Goal: Communication & Community: Answer question/provide support

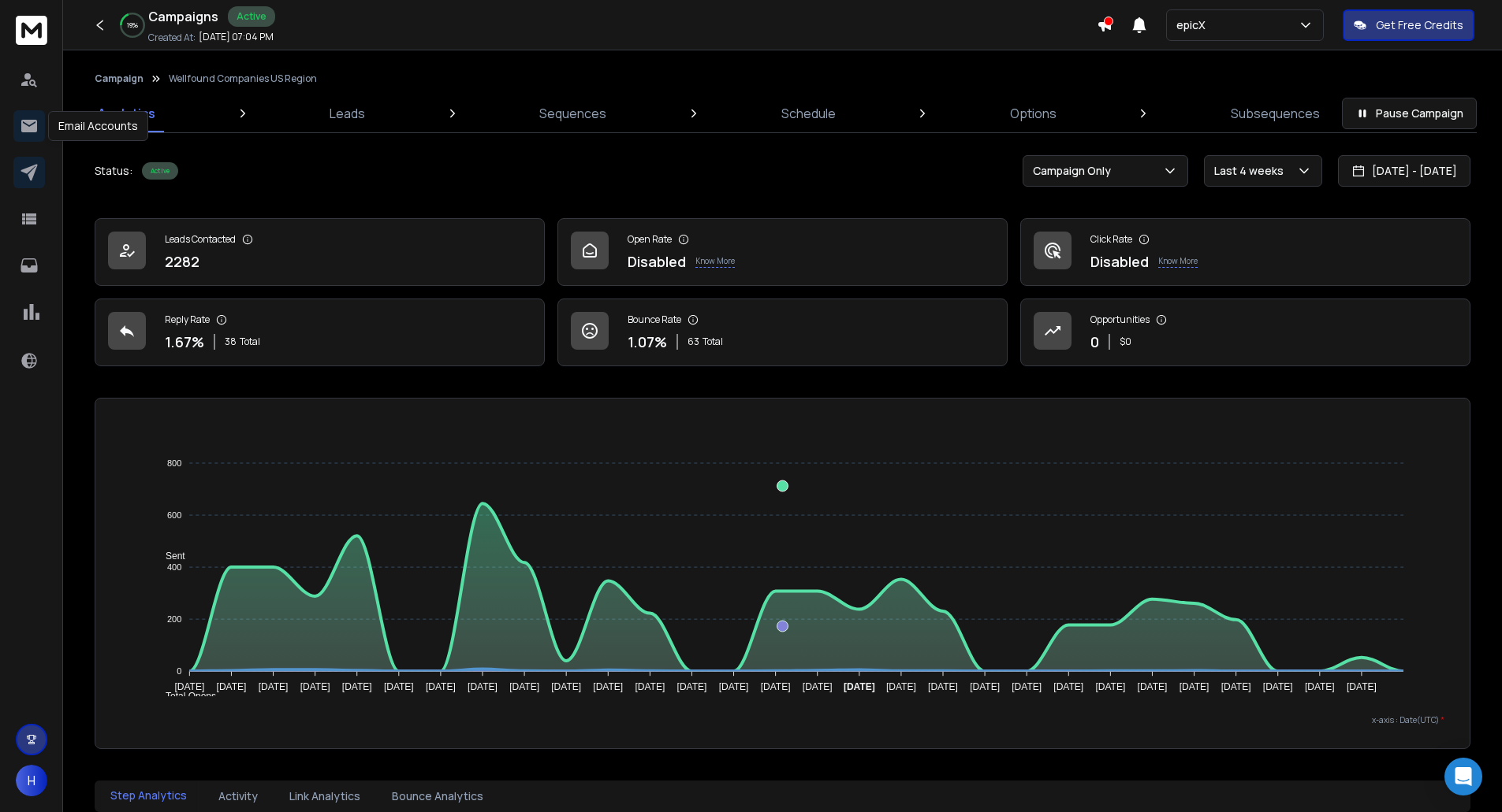
click at [22, 136] on link at bounding box center [29, 126] width 31 height 31
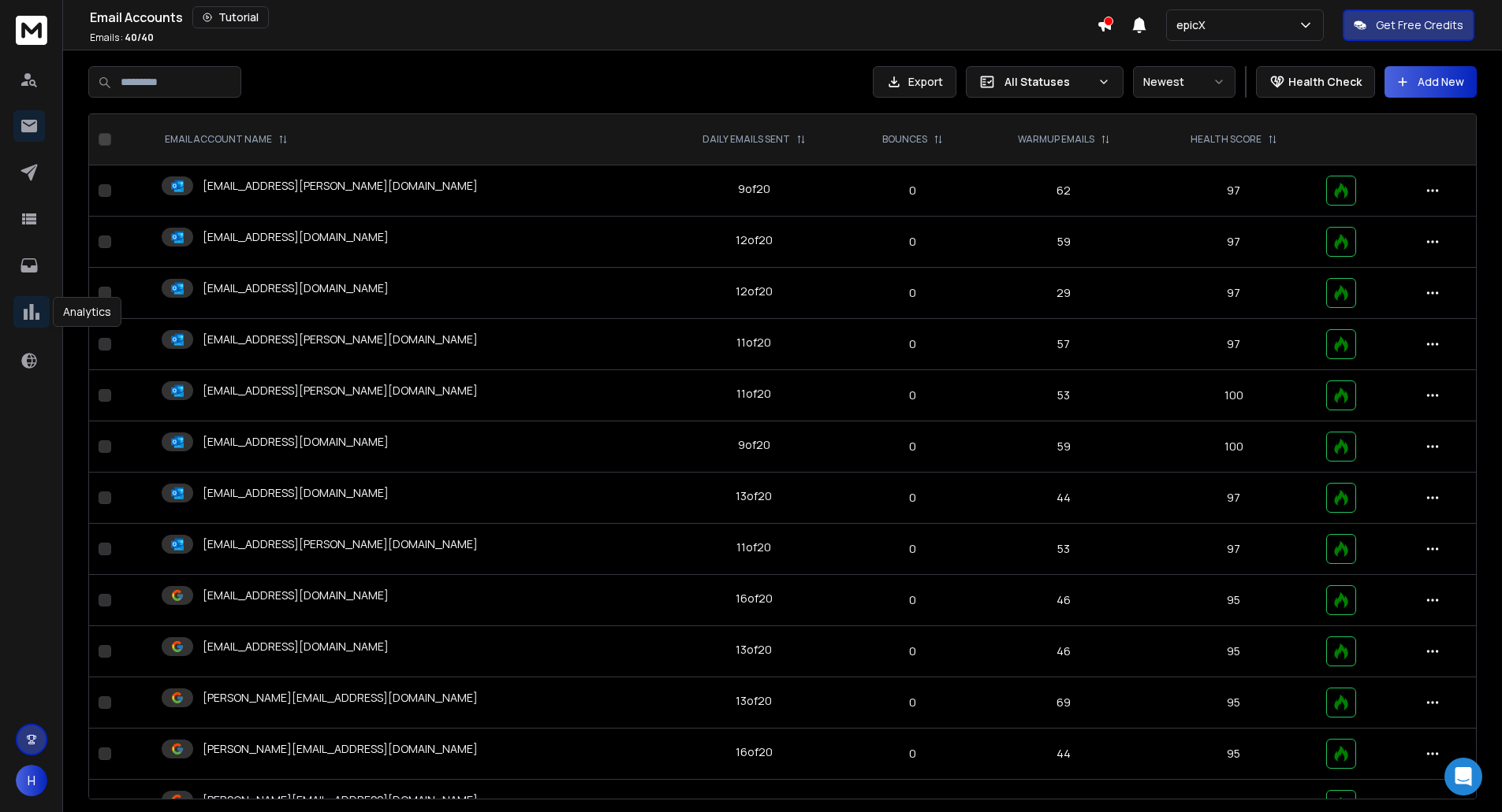
click at [31, 327] on link at bounding box center [32, 312] width 37 height 37
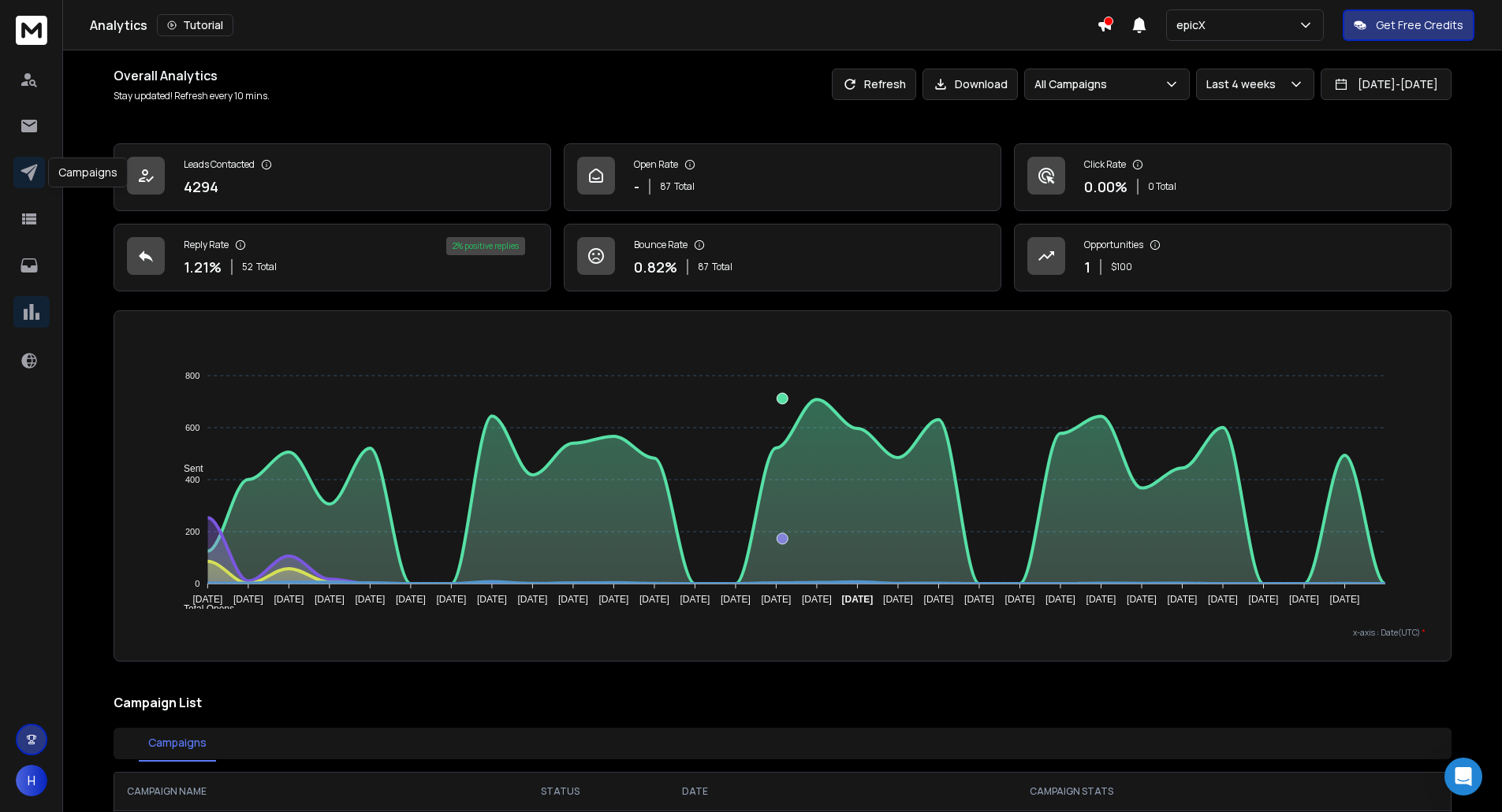
click at [23, 176] on icon at bounding box center [29, 172] width 19 height 19
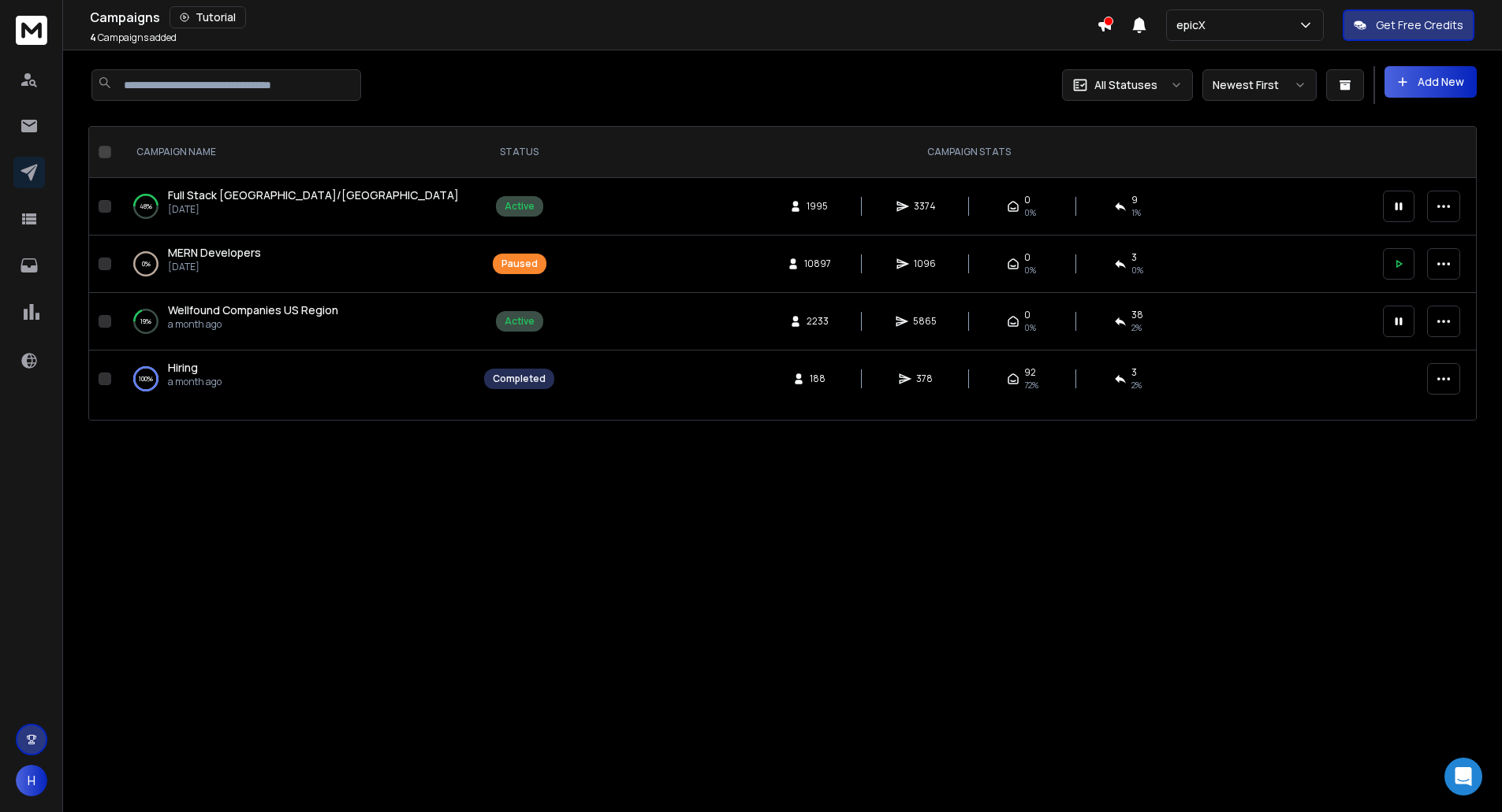
click at [248, 332] on div "Wellfound Companies US Region a month ago" at bounding box center [253, 321] width 170 height 37
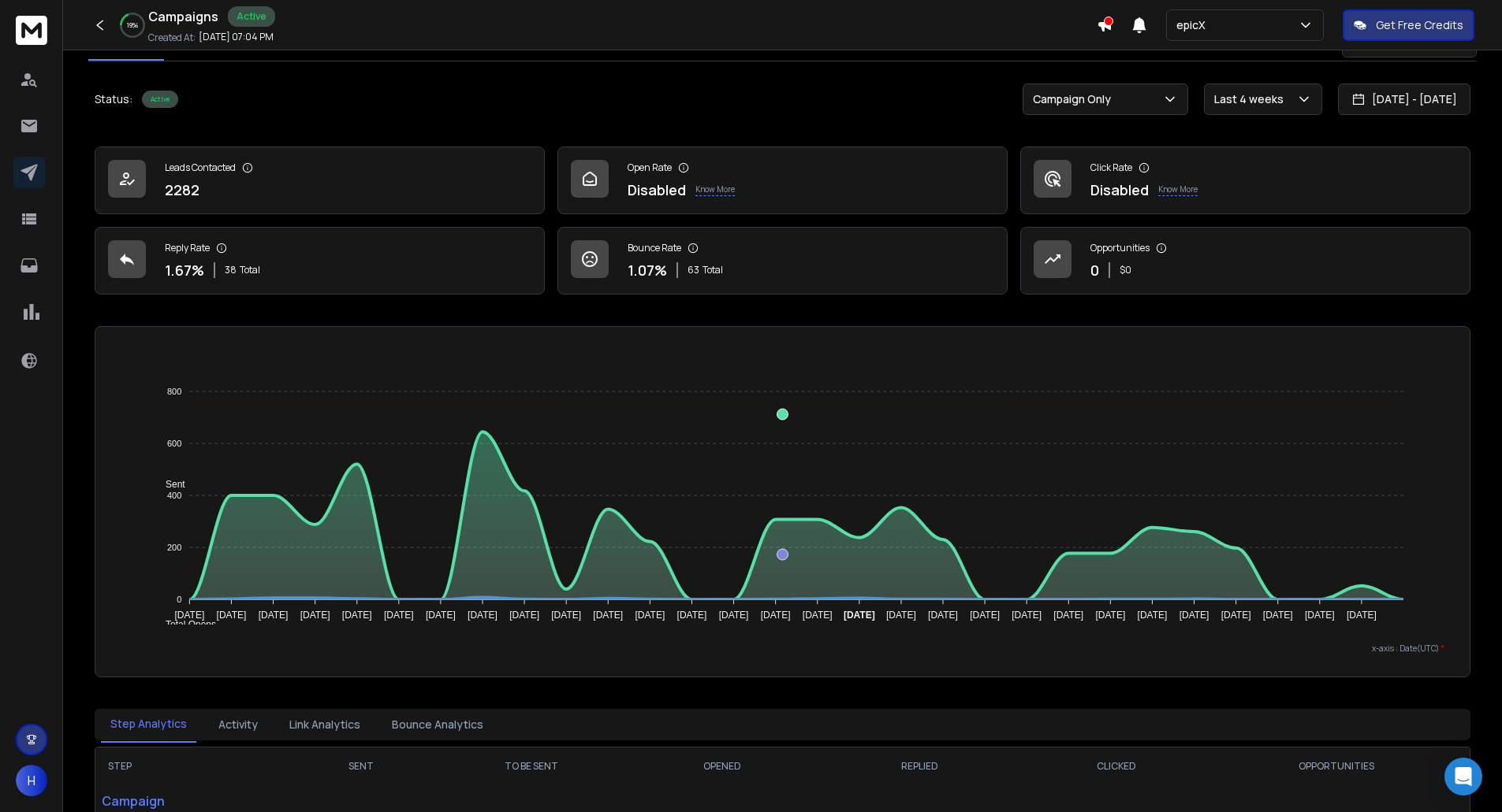
scroll to position [468, 0]
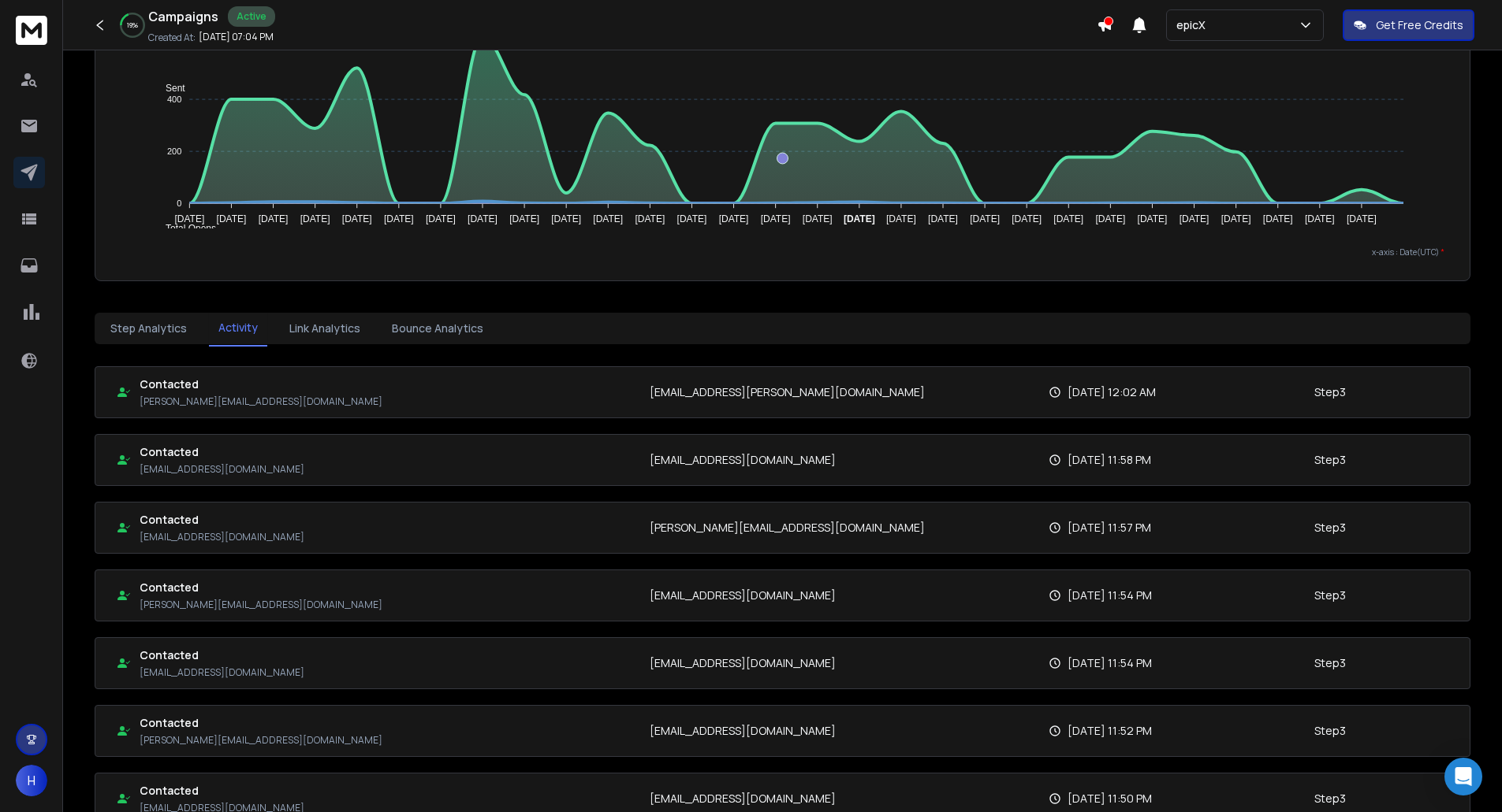
click at [253, 326] on button "Activity" at bounding box center [238, 329] width 59 height 37
click at [32, 268] on icon at bounding box center [28, 266] width 16 height 15
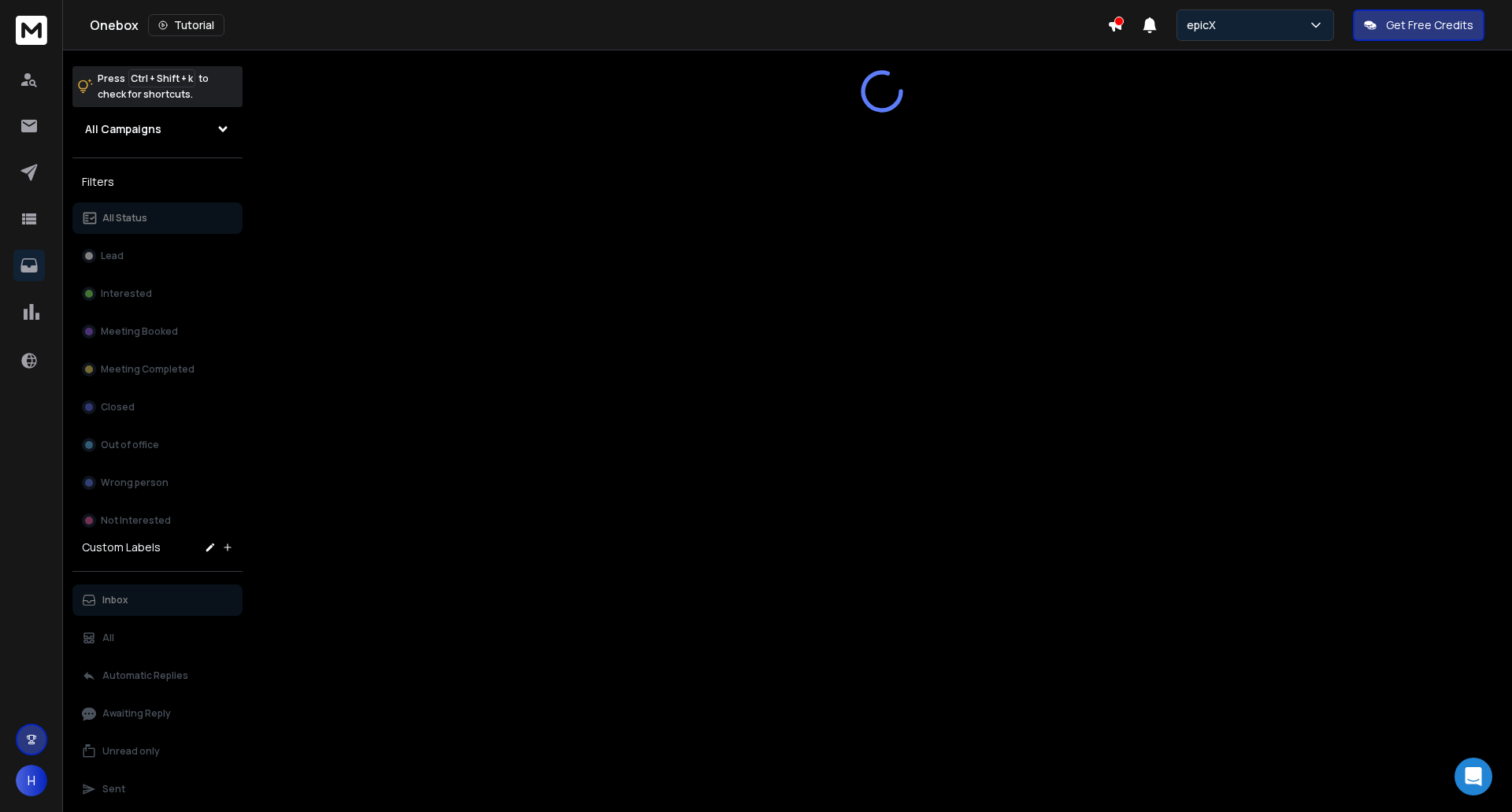
click at [1238, 15] on button "epicX" at bounding box center [1255, 25] width 157 height 31
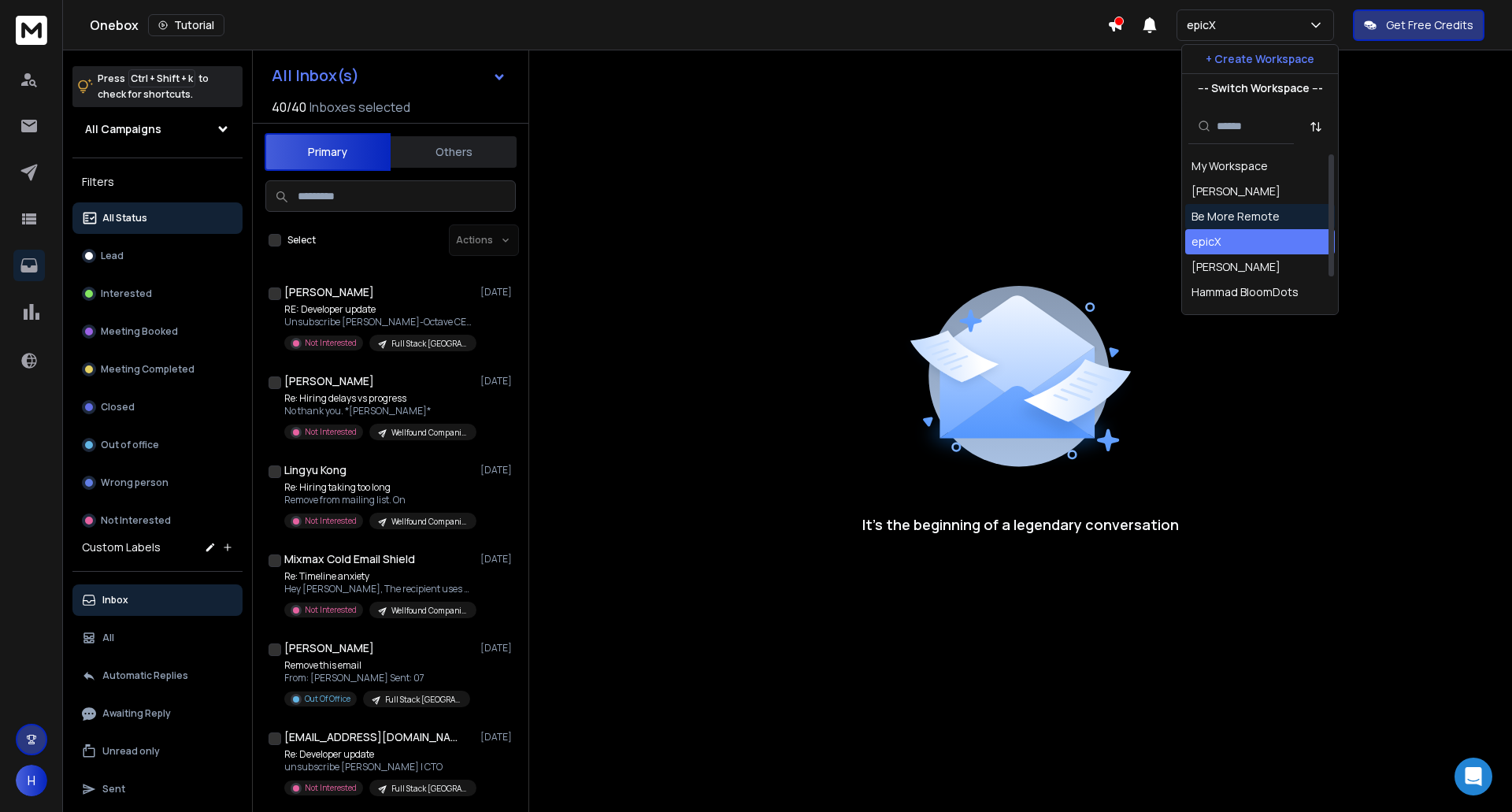
click at [1227, 219] on div "Be More Remote" at bounding box center [1236, 216] width 89 height 16
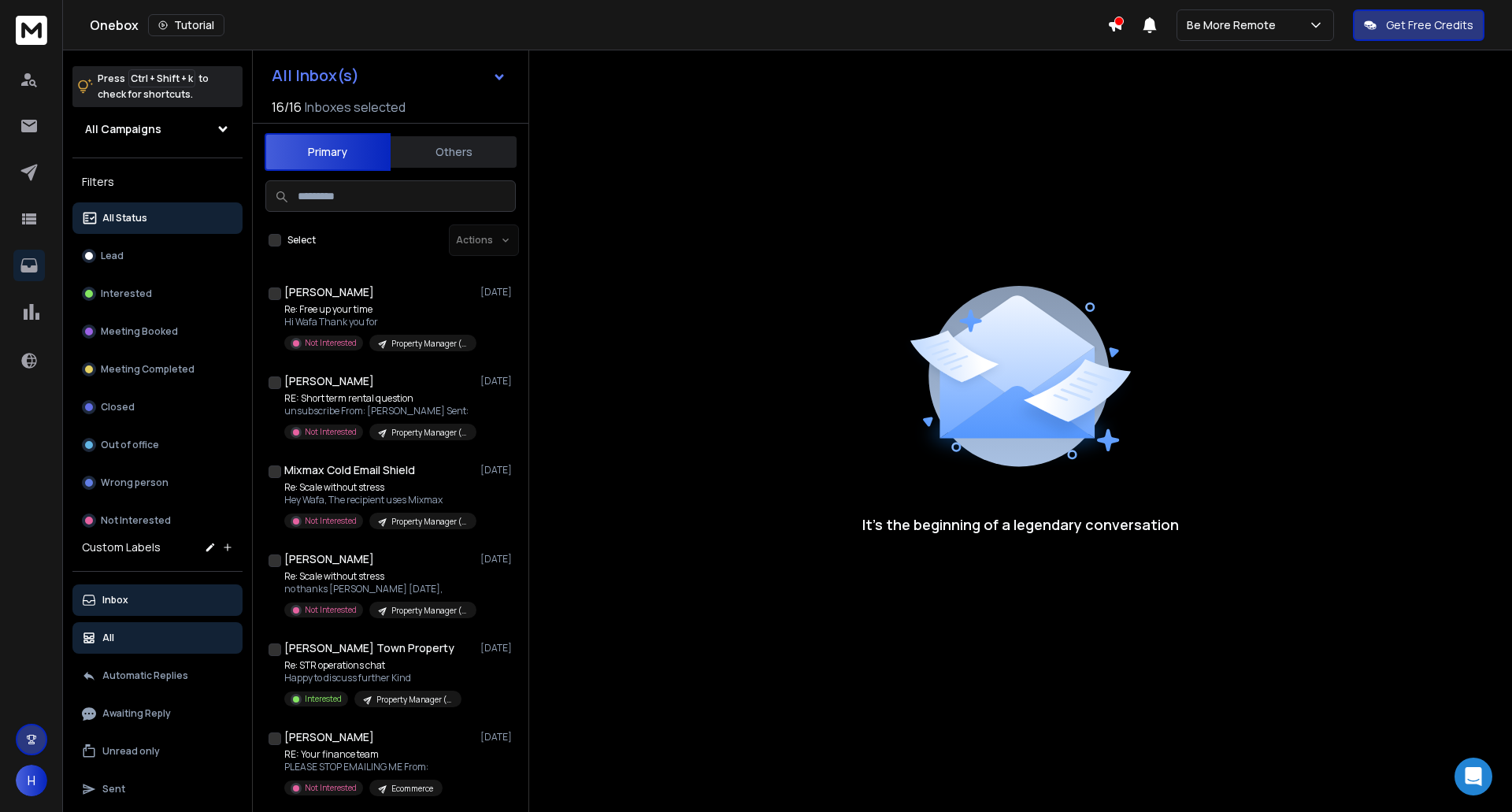
click at [113, 629] on div "All" at bounding box center [98, 638] width 32 height 19
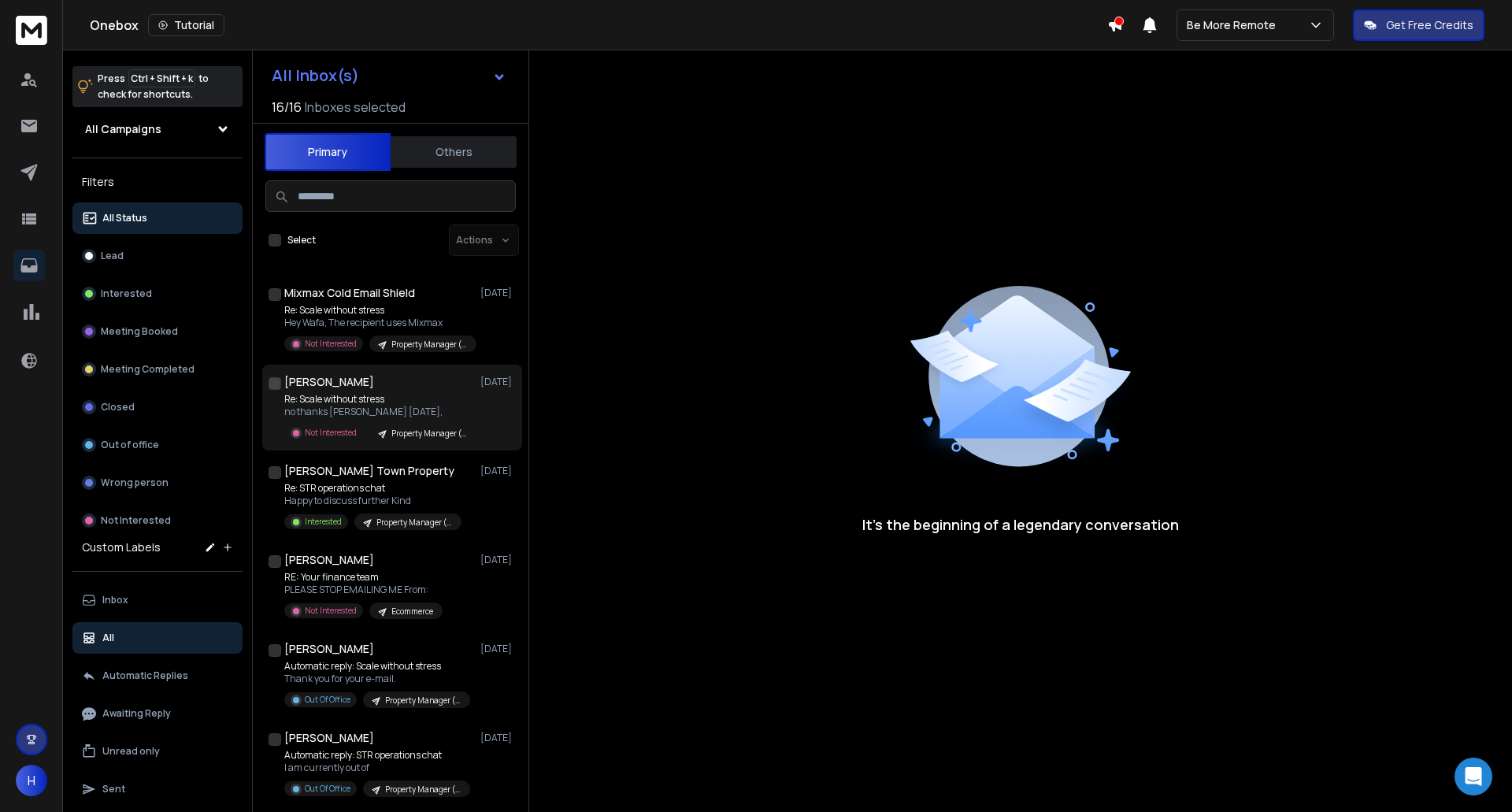
scroll to position [473, 0]
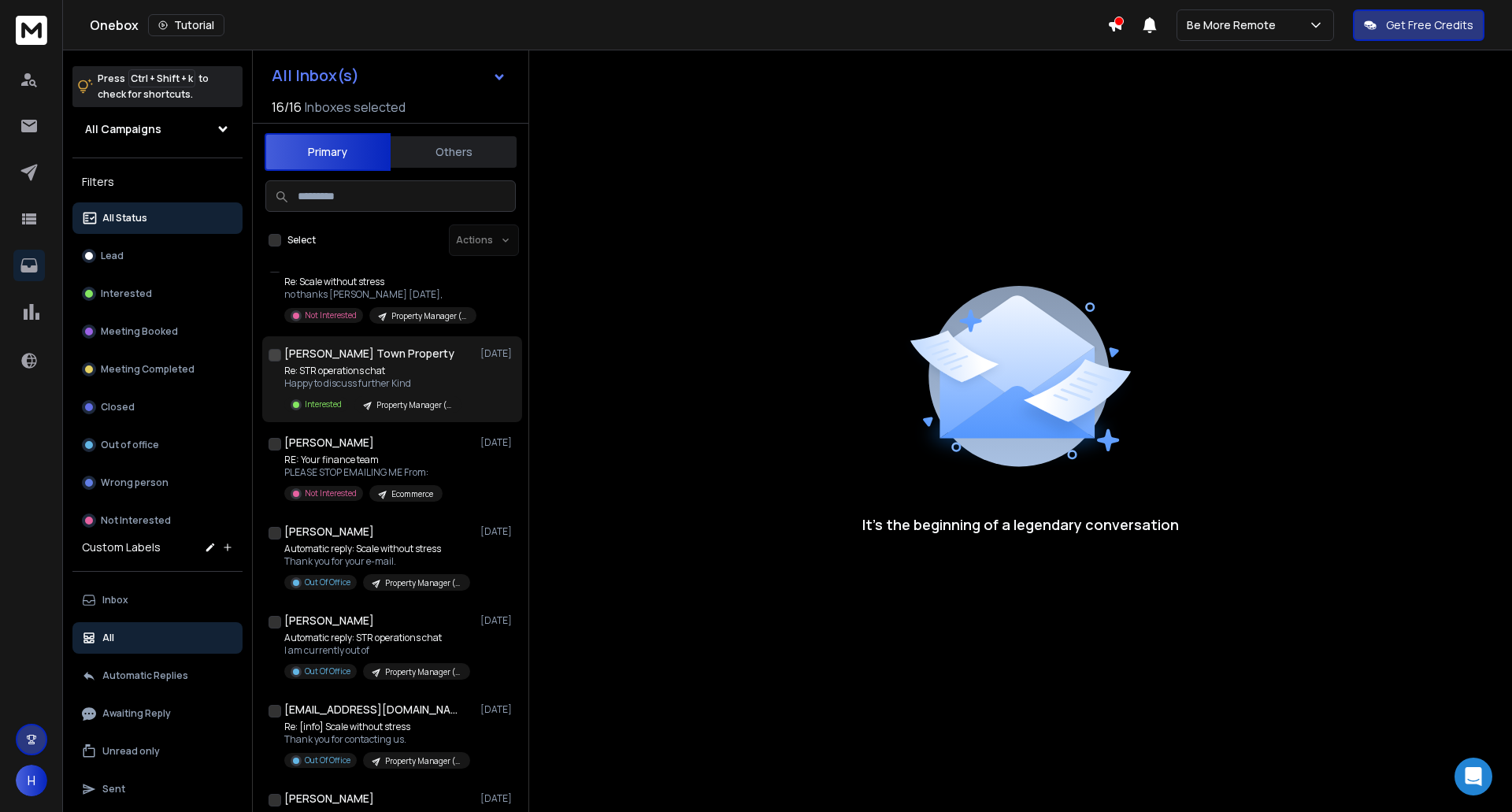
drag, startPoint x: 347, startPoint y: 371, endPoint x: 391, endPoint y: 385, distance: 46.2
click at [347, 370] on p "Re: STR operations chat" at bounding box center [373, 371] width 177 height 13
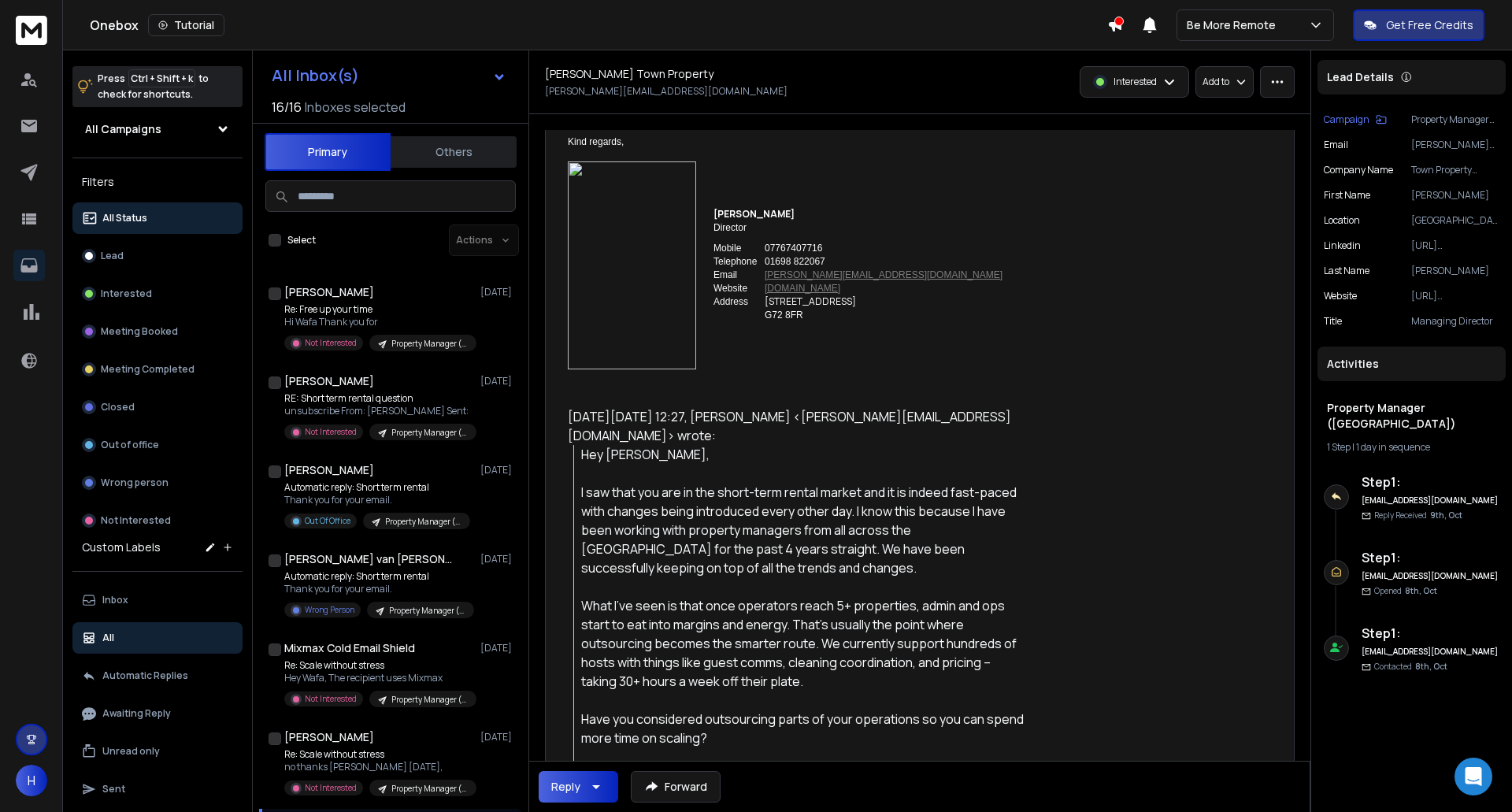
scroll to position [79, 0]
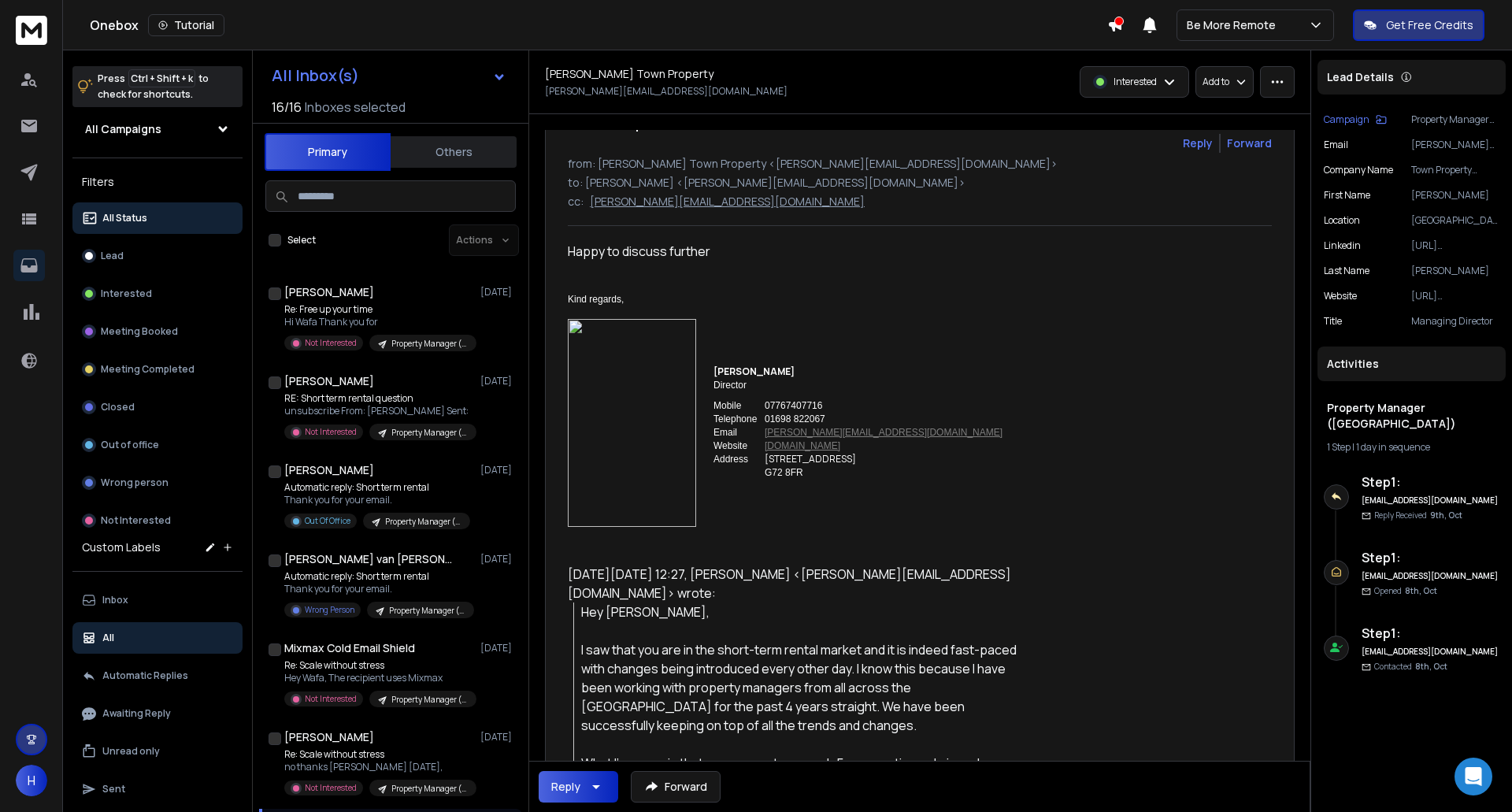
drag, startPoint x: 1182, startPoint y: 153, endPoint x: 1194, endPoint y: 145, distance: 14.4
click at [1183, 152] on div "Re: STR operations chat [DATE] : 03:08 am Reply Forward from: [PERSON_NAME] Pro…" at bounding box center [920, 160] width 704 height 98
click at [1194, 145] on button "Reply" at bounding box center [1198, 143] width 30 height 16
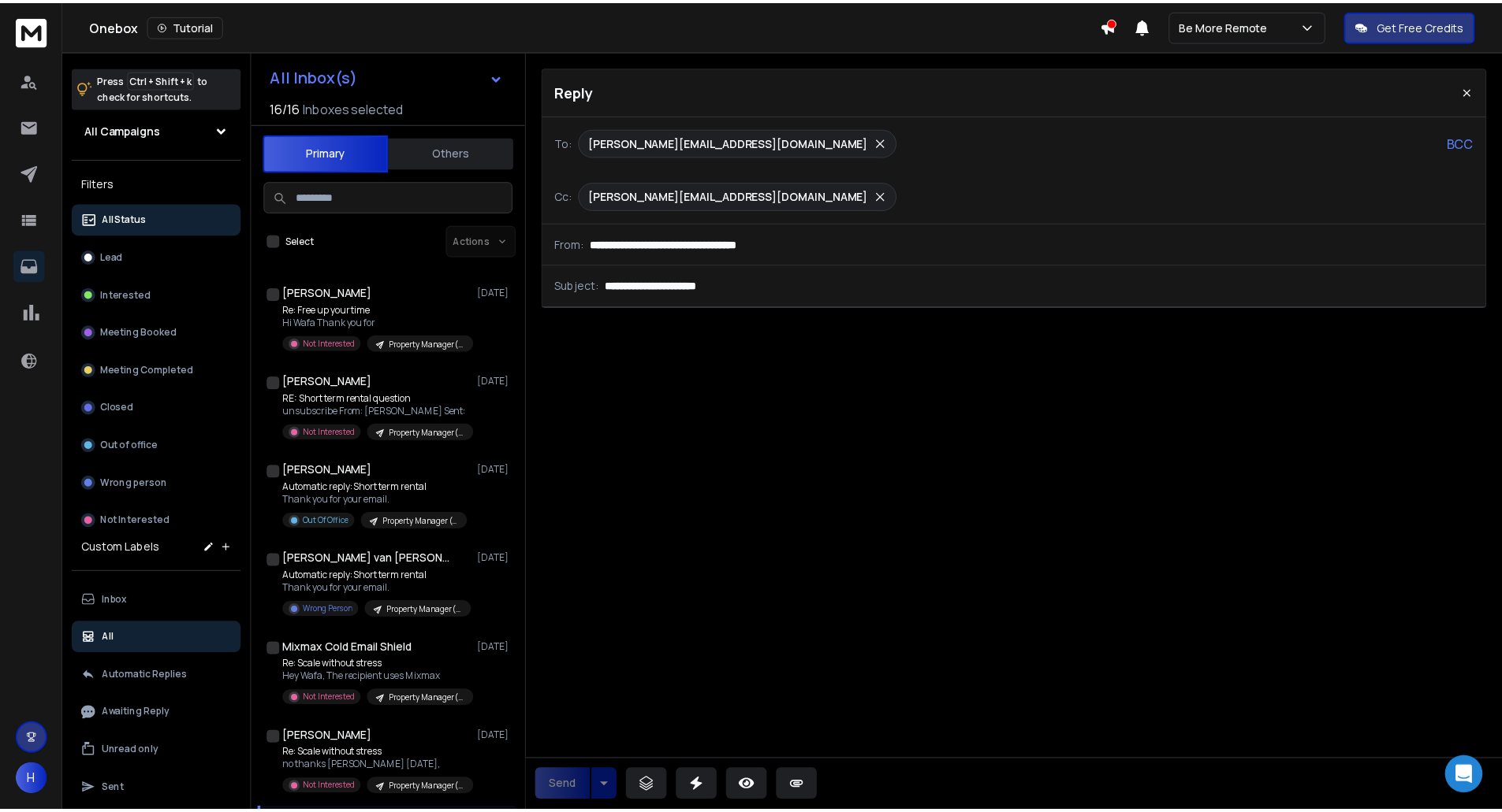
scroll to position [0, 0]
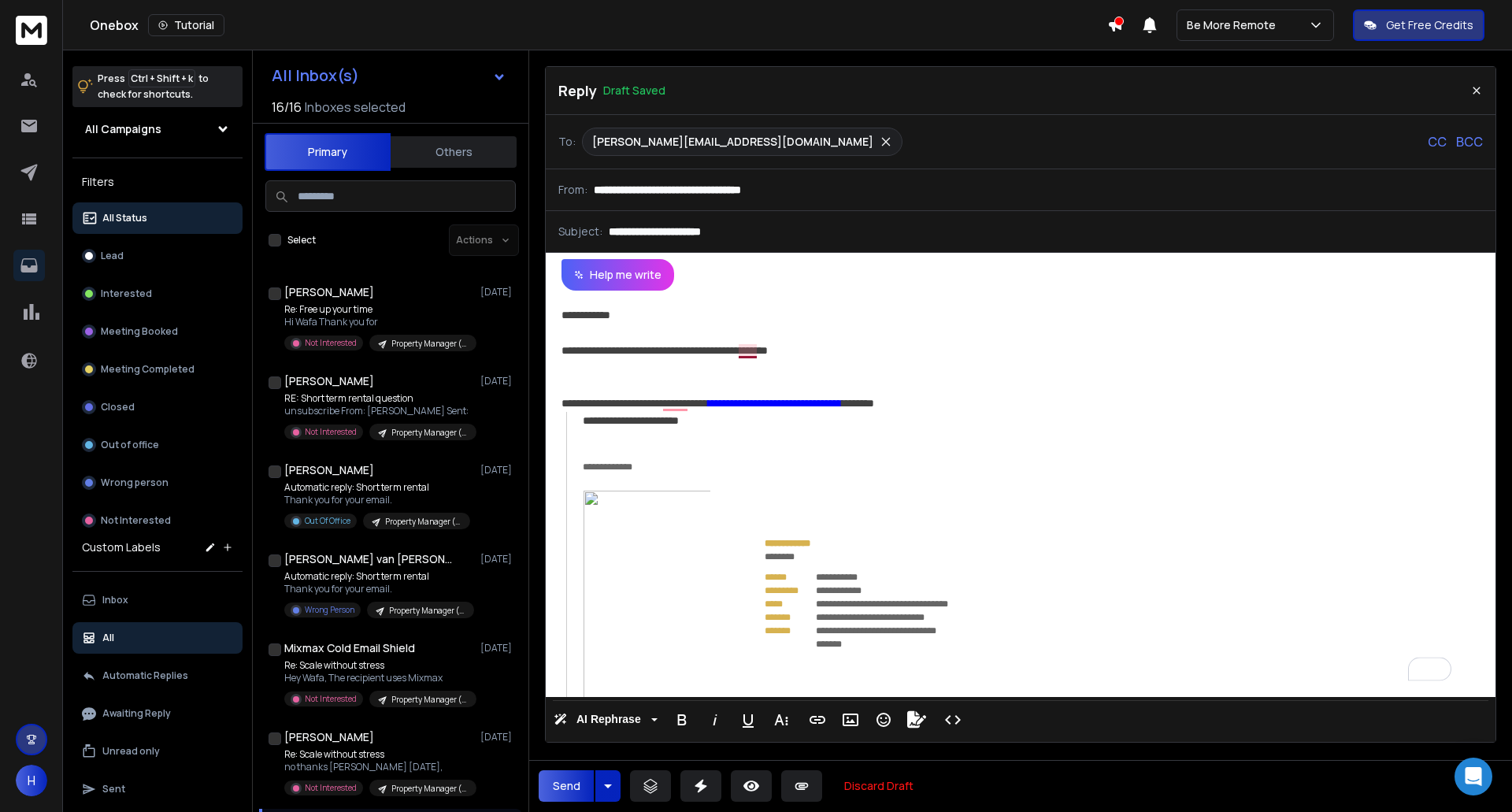
click at [756, 398] on div "**********" at bounding box center [1020, 494] width 950 height 407
click at [753, 354] on div "**********" at bounding box center [1006, 350] width 890 height 17
click at [807, 350] on div "**********" at bounding box center [1006, 350] width 890 height 17
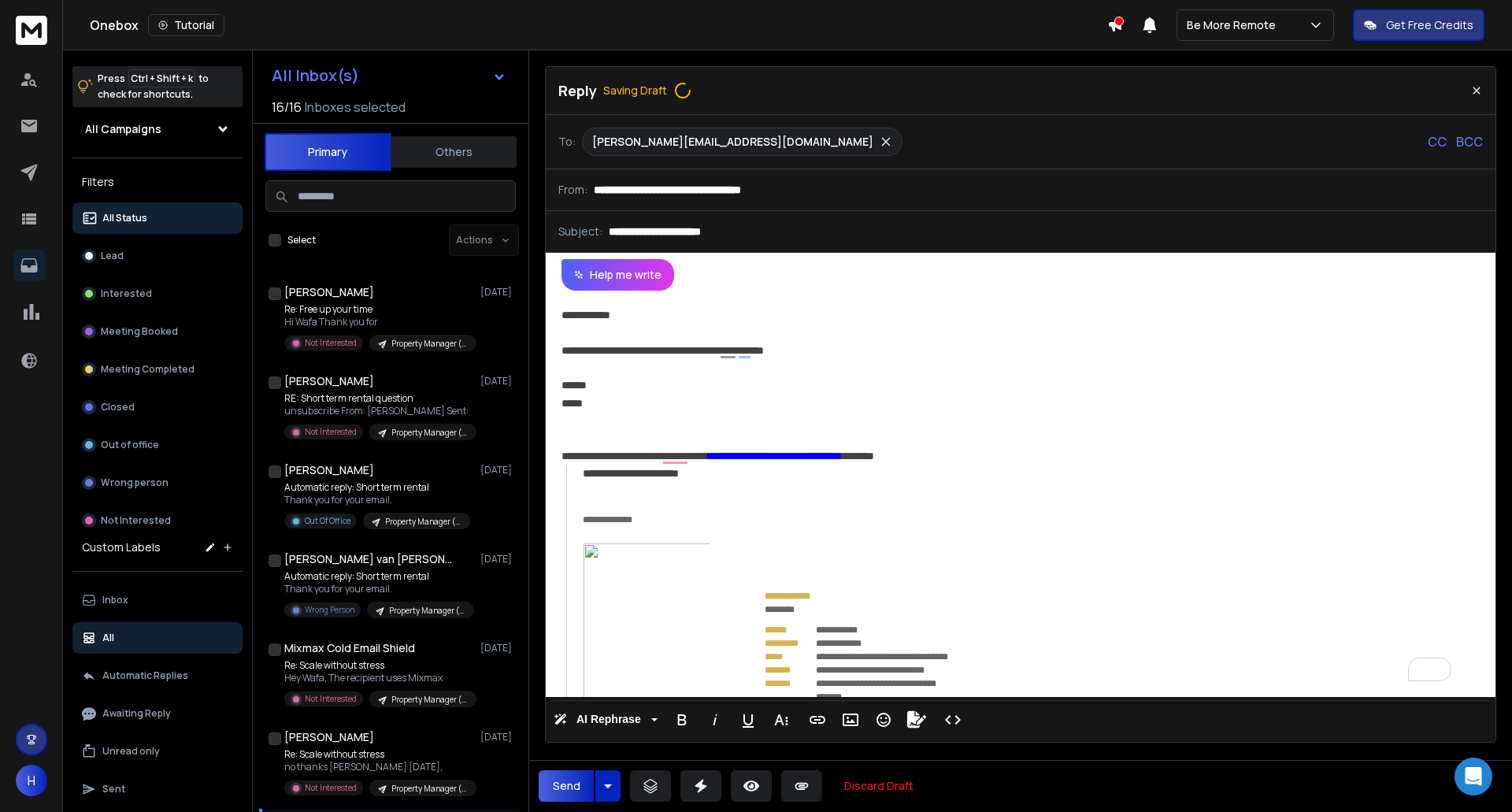
click at [570, 789] on button "Send" at bounding box center [566, 786] width 55 height 31
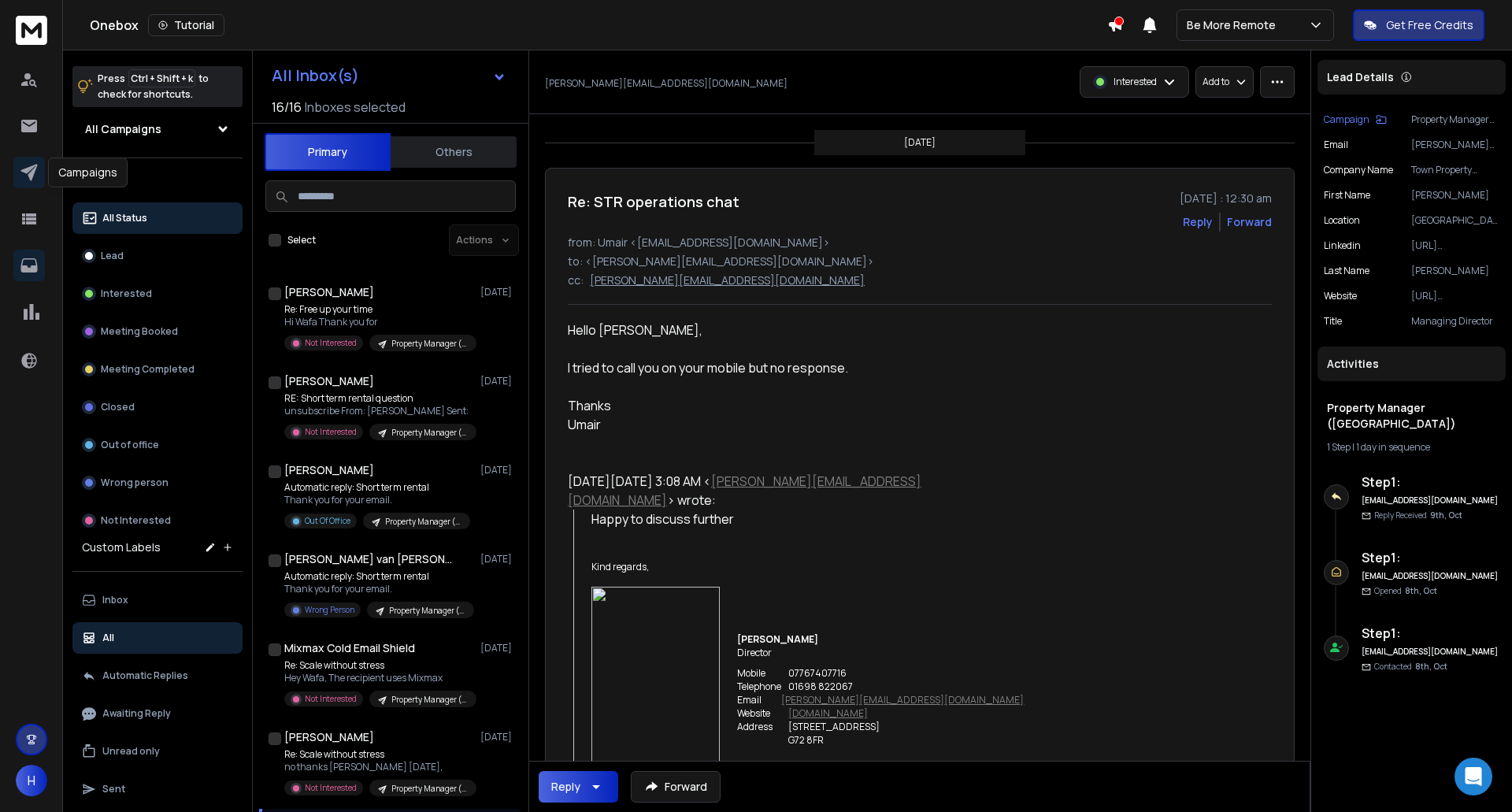
click at [29, 168] on icon at bounding box center [28, 173] width 16 height 16
